Goal: Task Accomplishment & Management: Manage account settings

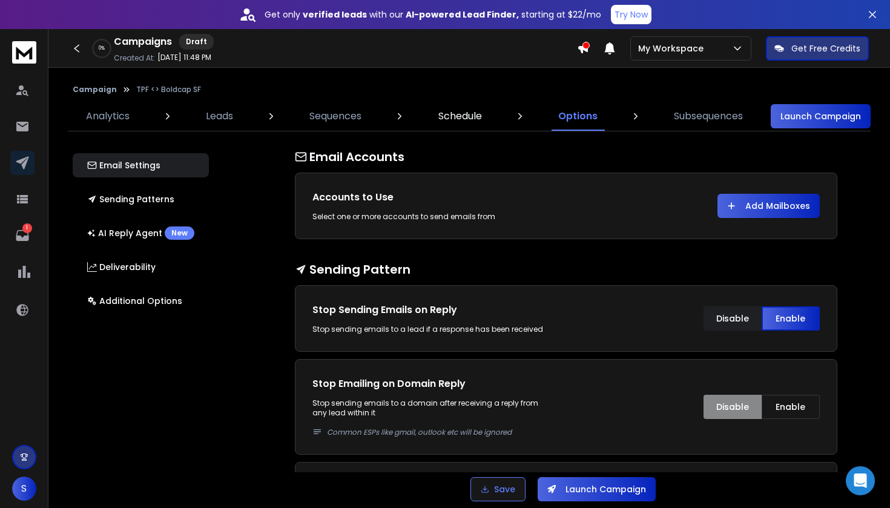
click at [469, 117] on p "Schedule" at bounding box center [460, 116] width 44 height 15
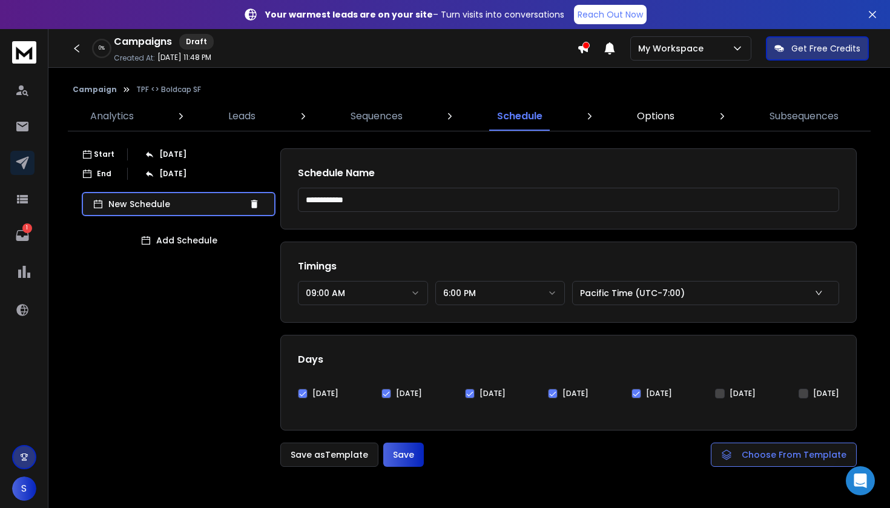
click at [653, 119] on p "Options" at bounding box center [656, 116] width 38 height 15
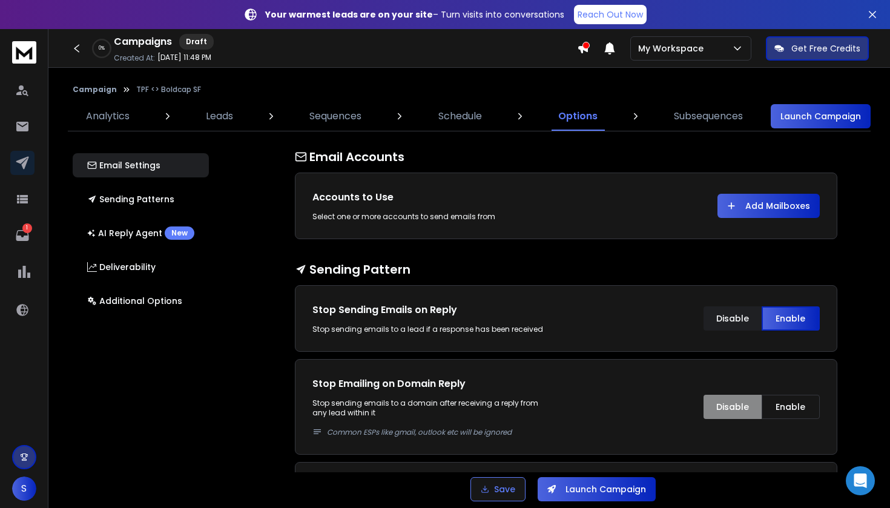
click at [752, 210] on button "Add Mailboxes" at bounding box center [769, 206] width 102 height 24
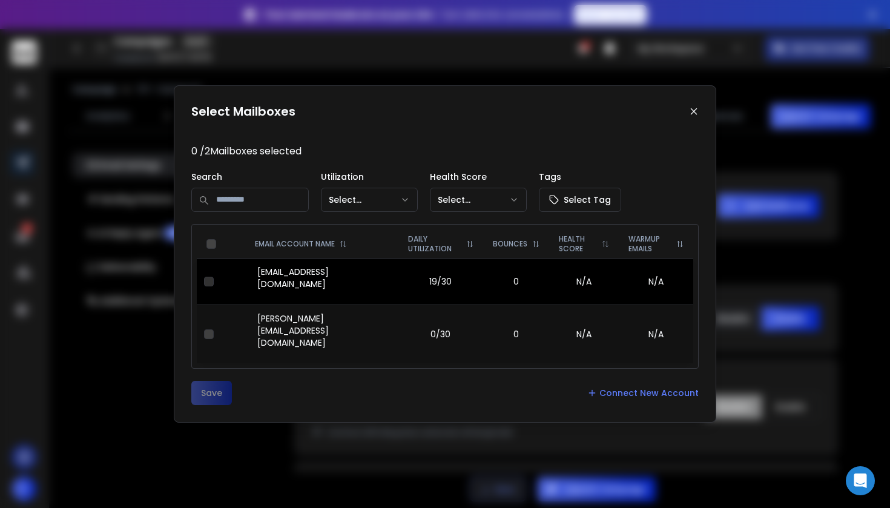
click at [211, 336] on button "button" at bounding box center [209, 334] width 10 height 10
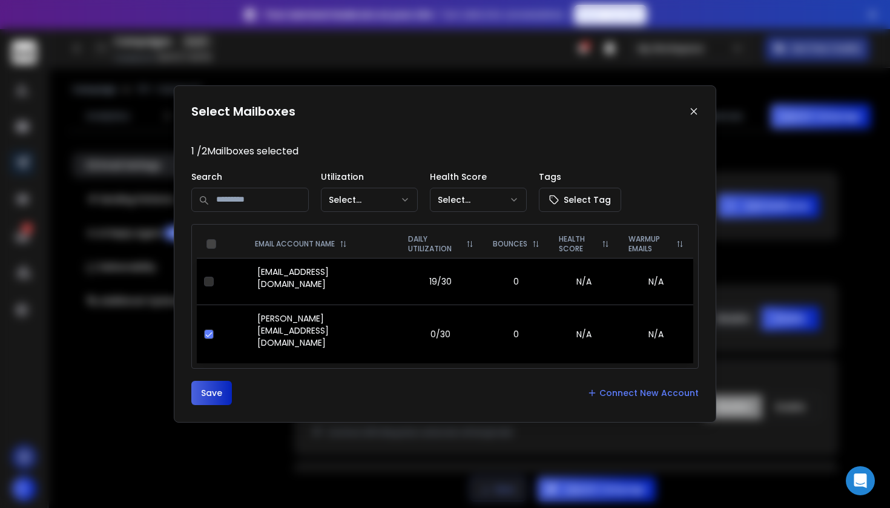
click at [211, 381] on button "Save" at bounding box center [211, 393] width 41 height 24
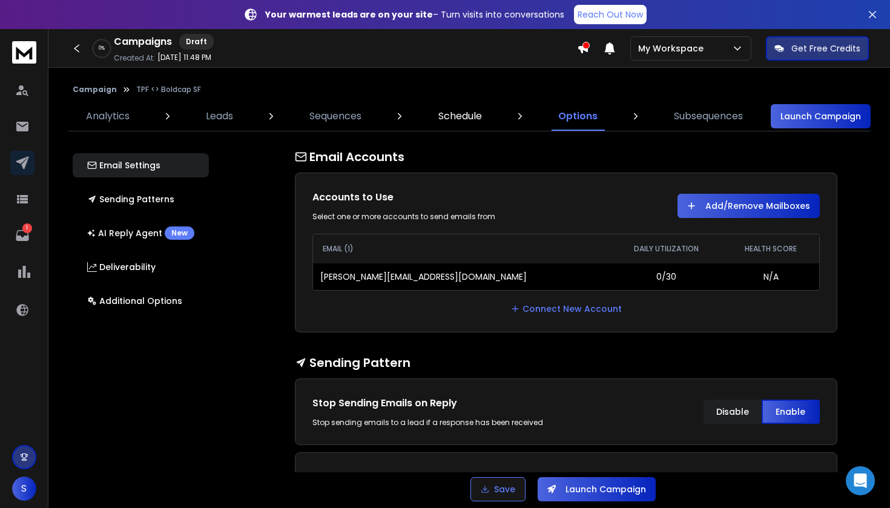
click at [445, 116] on p "Schedule" at bounding box center [460, 116] width 44 height 15
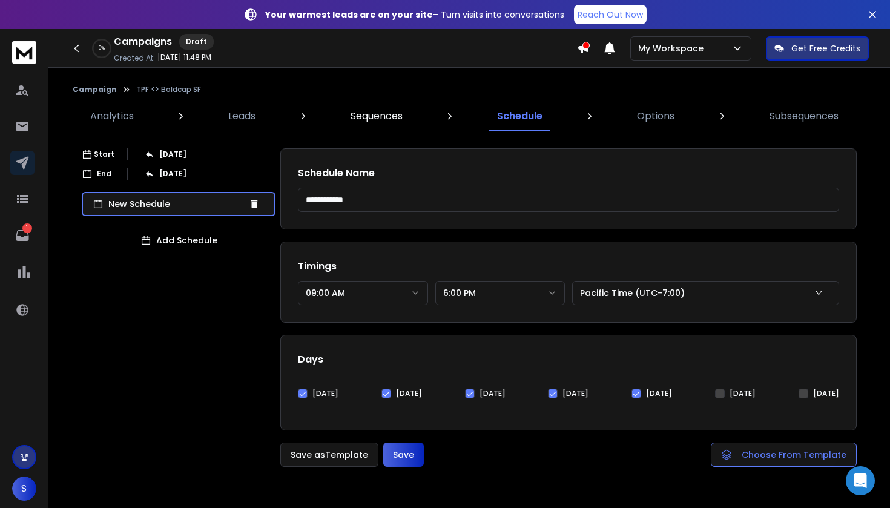
click at [383, 121] on p "Sequences" at bounding box center [377, 116] width 52 height 15
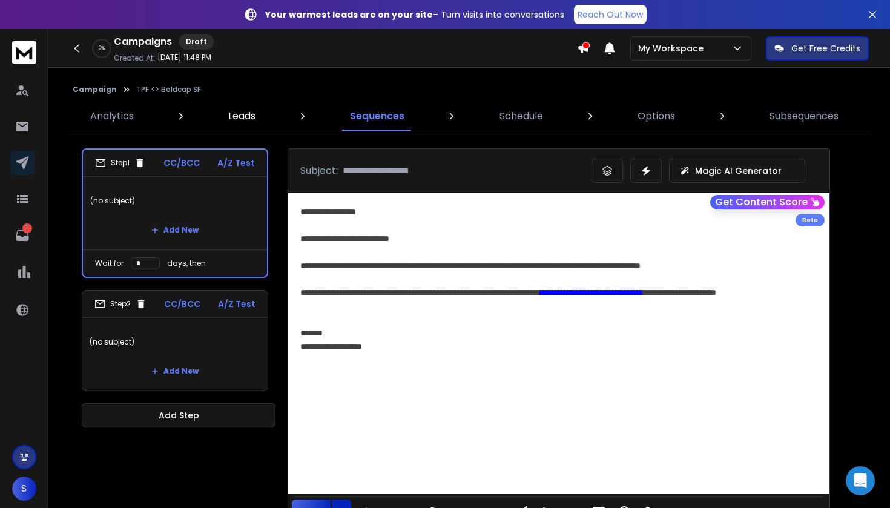
click at [245, 119] on p "Leads" at bounding box center [241, 116] width 27 height 15
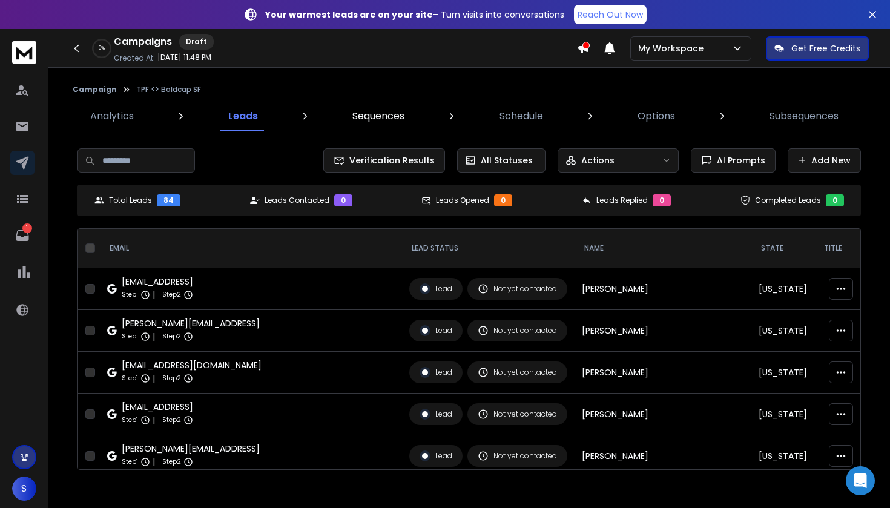
click at [373, 124] on link "Sequences" at bounding box center [378, 116] width 67 height 29
